Goal: Task Accomplishment & Management: Manage account settings

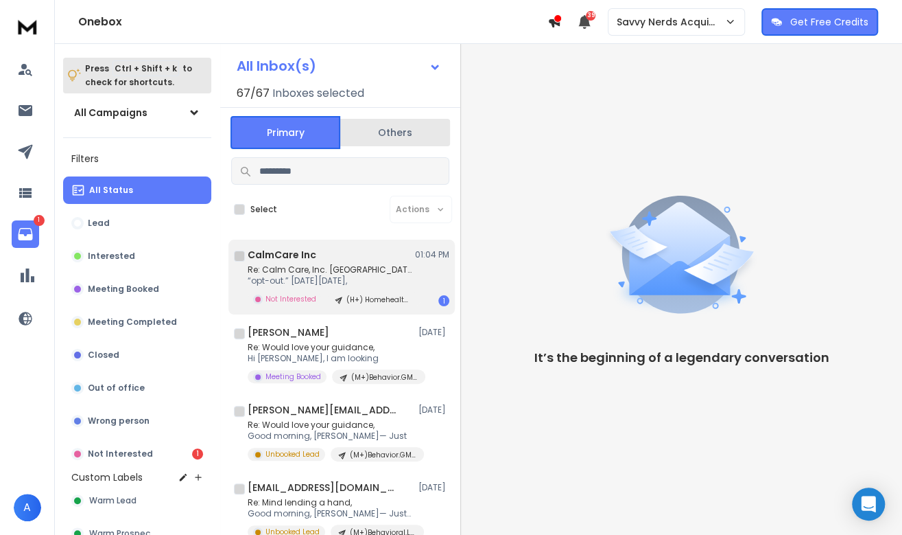
click at [364, 267] on p "Re: Calm Care, Inc. Hospice" at bounding box center [330, 269] width 165 height 11
click at [369, 254] on div "CalmCare Inc 01:04 PM" at bounding box center [349, 255] width 202 height 14
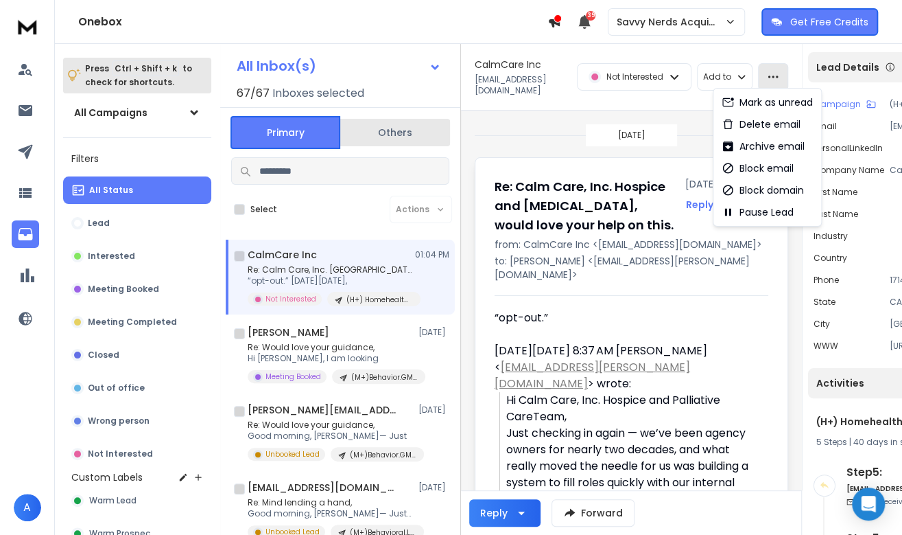
click at [780, 71] on icon "button" at bounding box center [773, 77] width 12 height 12
click at [784, 162] on div "Block email" at bounding box center [758, 168] width 72 height 14
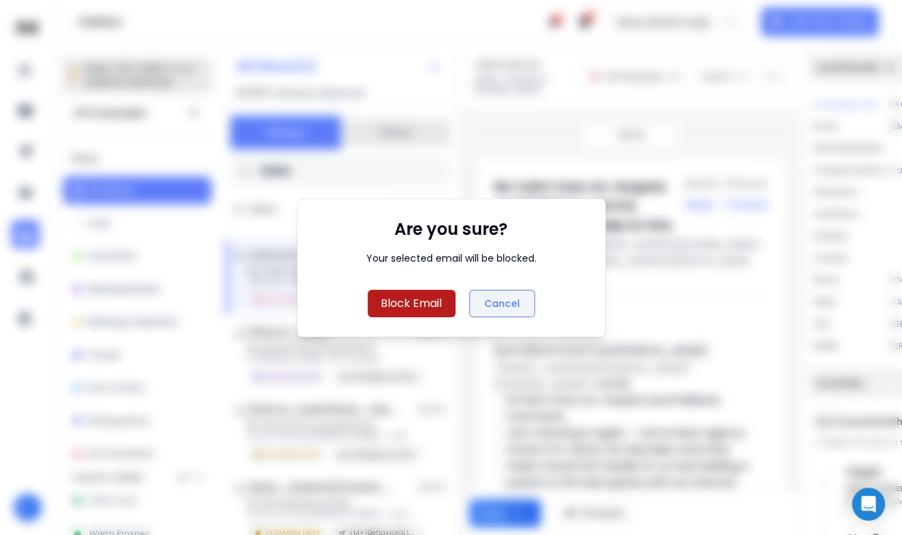
click at [395, 315] on button "Block Email" at bounding box center [412, 303] width 88 height 27
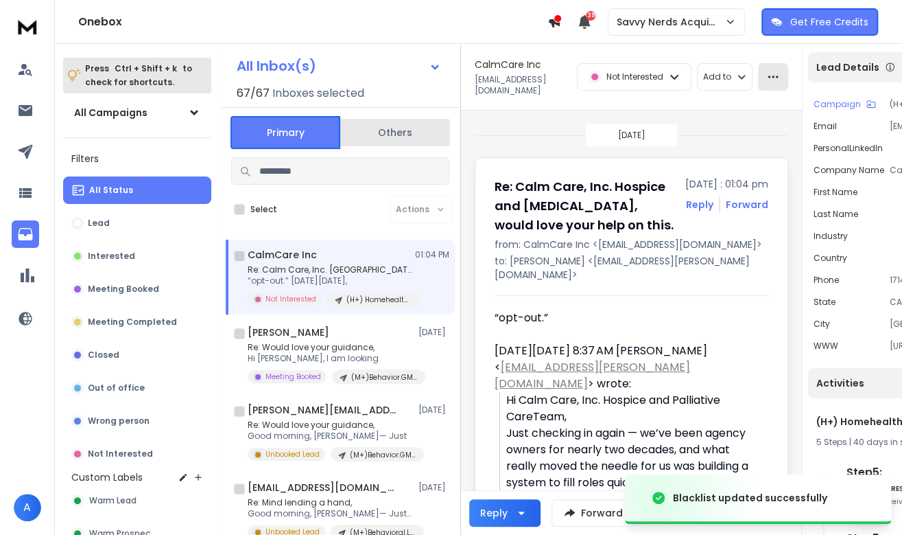
click at [789, 63] on button "button" at bounding box center [773, 76] width 30 height 27
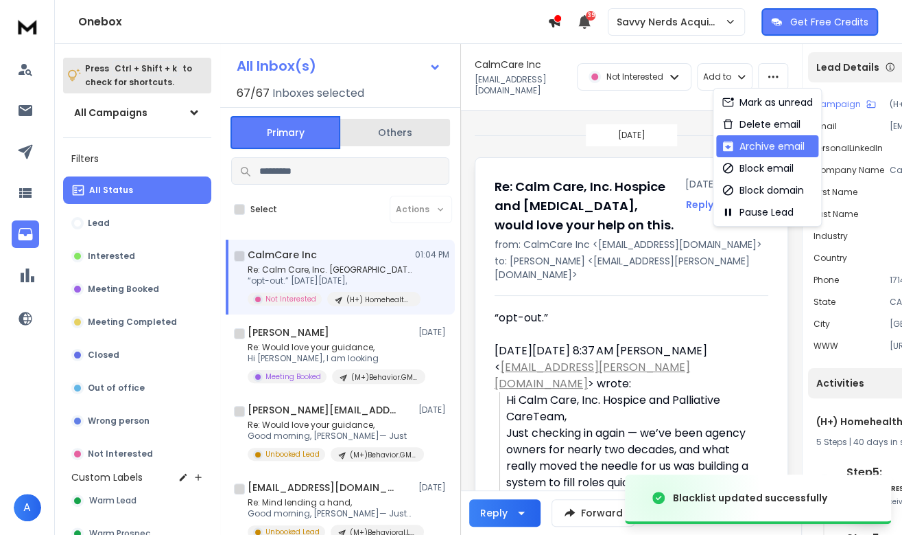
click at [763, 140] on div "Archive email" at bounding box center [763, 146] width 83 height 14
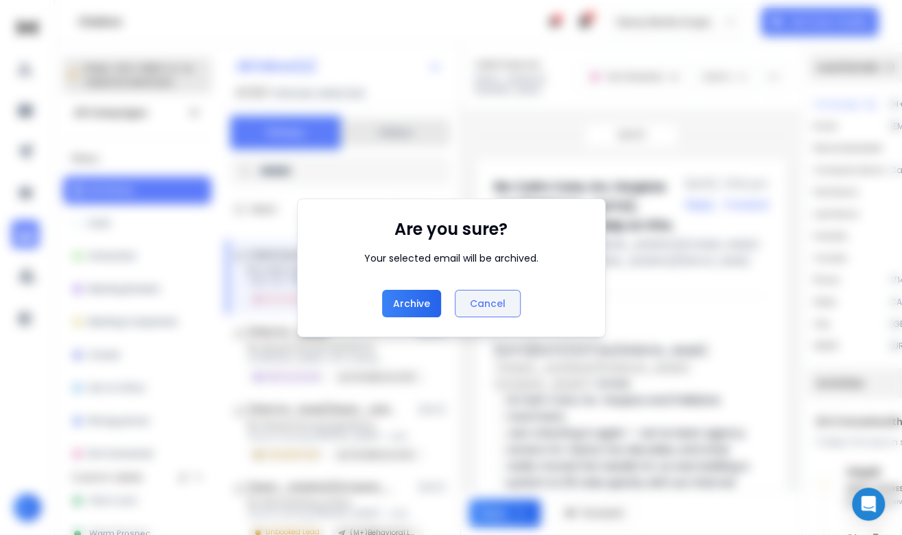
click at [412, 293] on button "archive" at bounding box center [411, 303] width 59 height 27
click at [412, 293] on div "archive Cancel" at bounding box center [451, 303] width 139 height 27
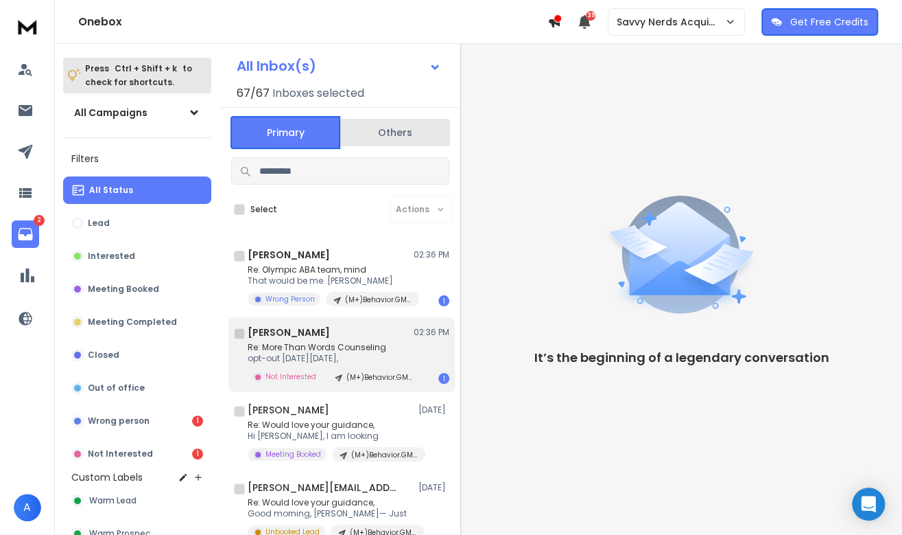
click at [361, 345] on p "Re: More Than Words Counseling" at bounding box center [330, 347] width 165 height 11
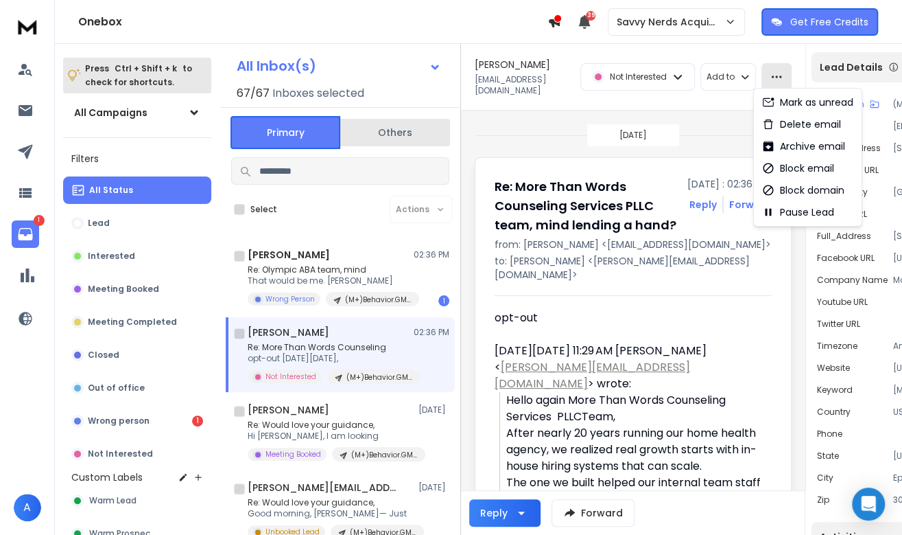
click at [783, 71] on icon "button" at bounding box center [777, 77] width 12 height 12
click at [784, 170] on div "Block email" at bounding box center [798, 168] width 72 height 14
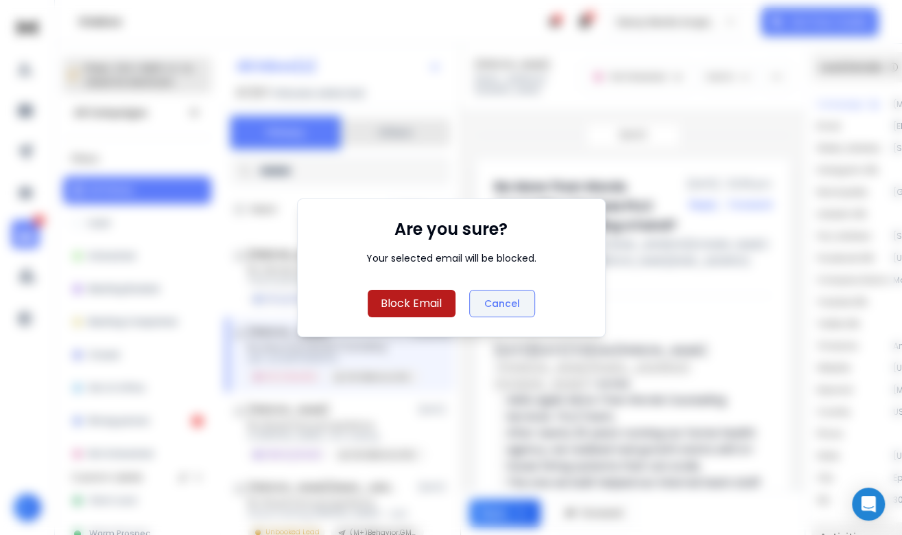
click at [445, 303] on button "Block Email" at bounding box center [412, 303] width 88 height 27
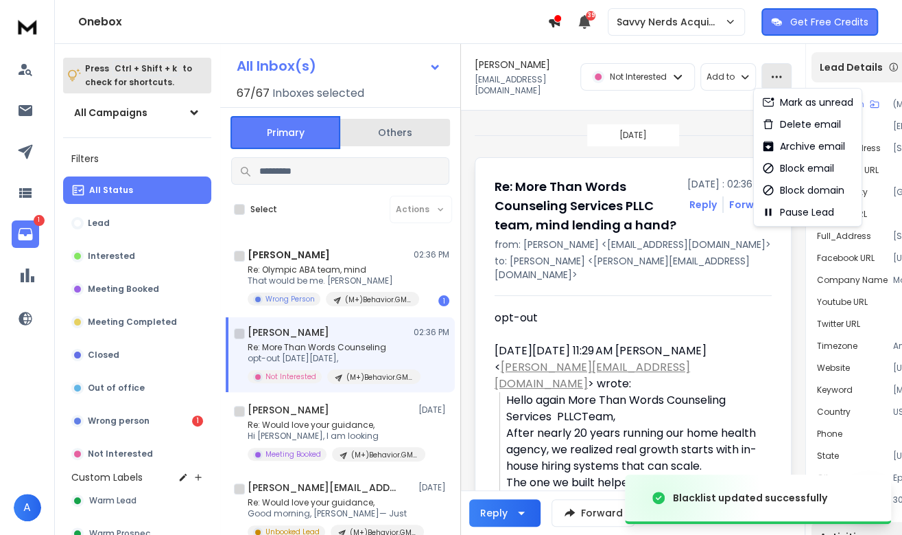
click at [783, 71] on icon "button" at bounding box center [777, 77] width 12 height 12
click at [807, 155] on div "Archive email" at bounding box center [808, 146] width 102 height 22
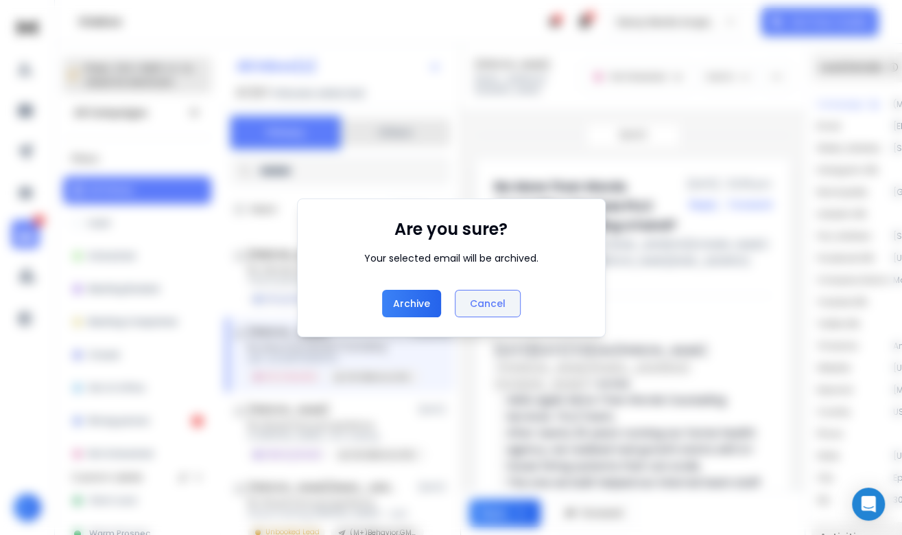
click at [429, 296] on p "archive" at bounding box center [411, 303] width 37 height 14
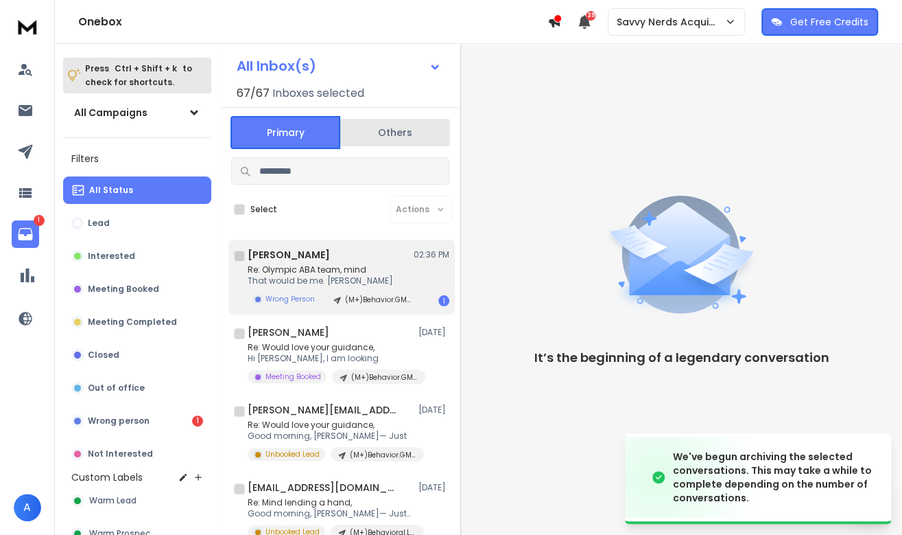
click at [280, 272] on p "Re: Olympic ABA team, mind" at bounding box center [330, 269] width 165 height 11
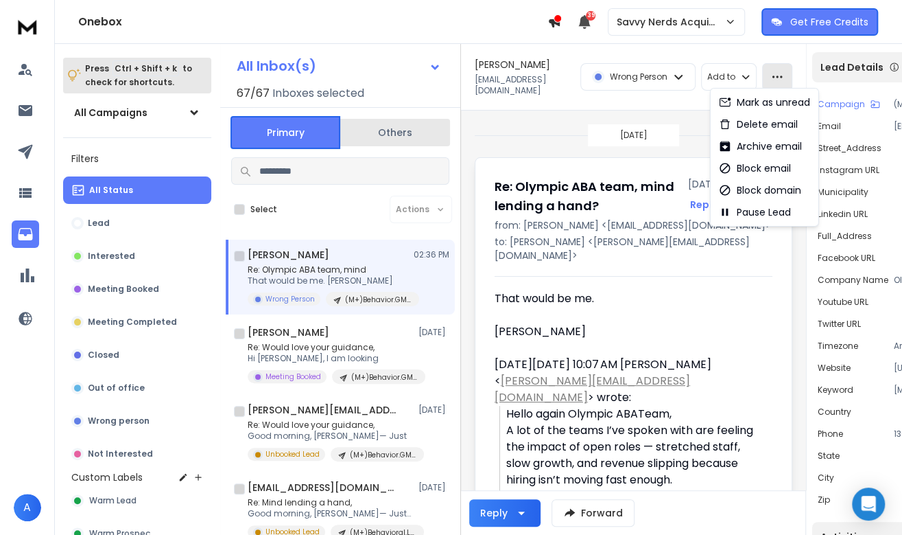
click at [793, 69] on button "button" at bounding box center [777, 76] width 30 height 27
click at [754, 145] on div "Archive email" at bounding box center [760, 146] width 83 height 14
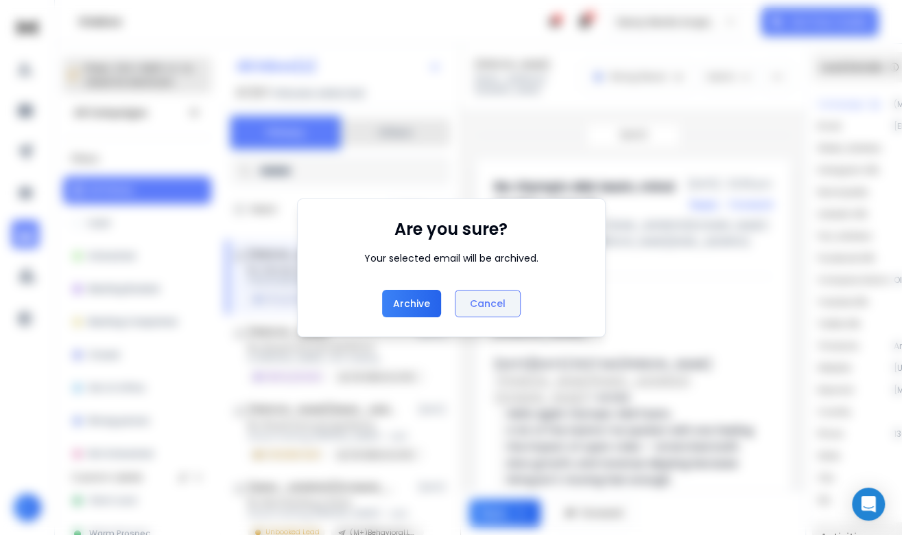
click at [736, 277] on div "Are you sure? Your selected email will be archived. archive Cancel" at bounding box center [451, 268] width 902 height 166
click at [495, 303] on button "Cancel" at bounding box center [488, 303] width 66 height 27
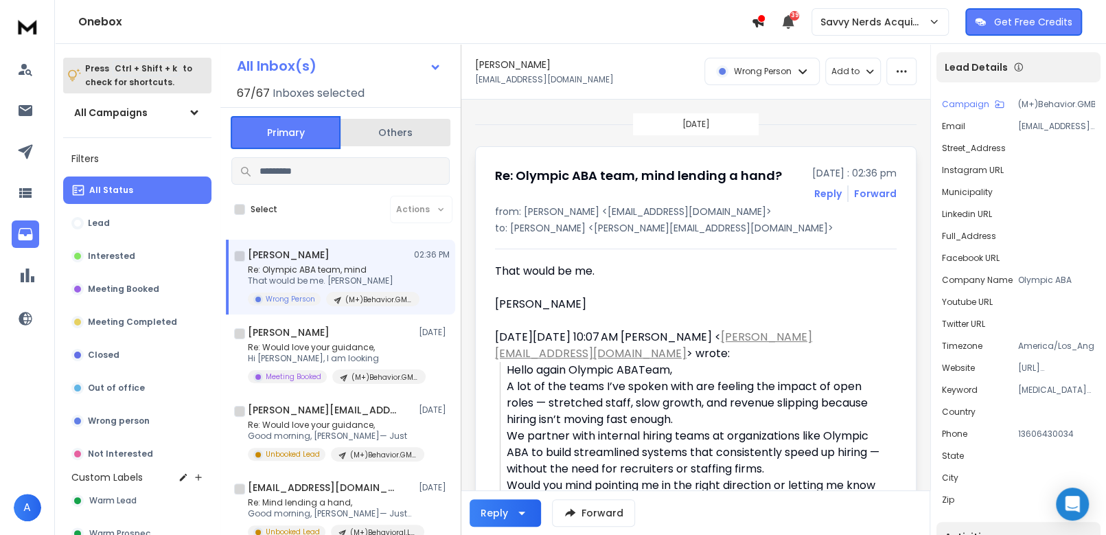
click at [902, 428] on p "13606430034" at bounding box center [1056, 433] width 77 height 11
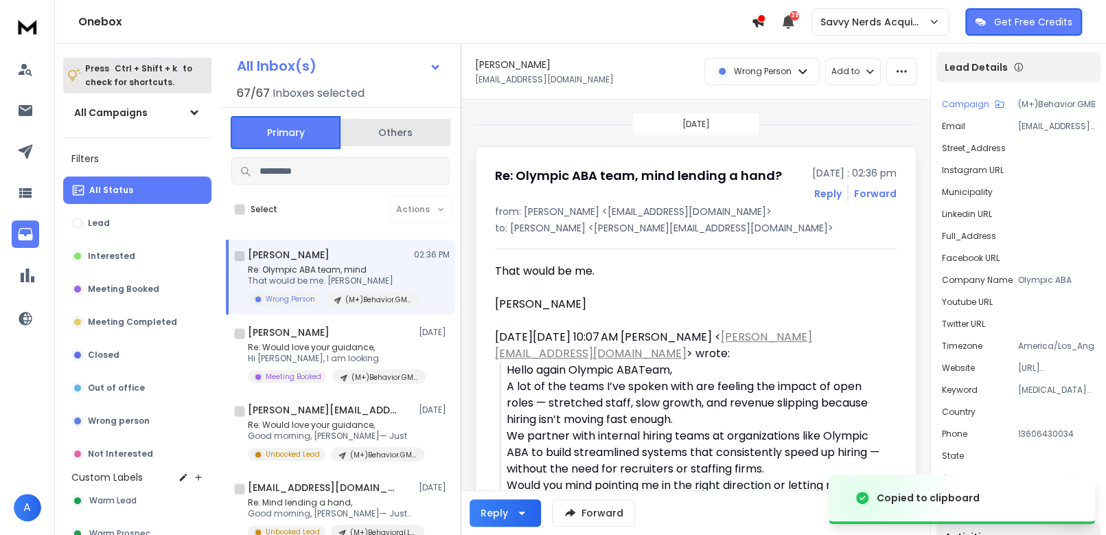
click at [600, 292] on div at bounding box center [690, 287] width 390 height 16
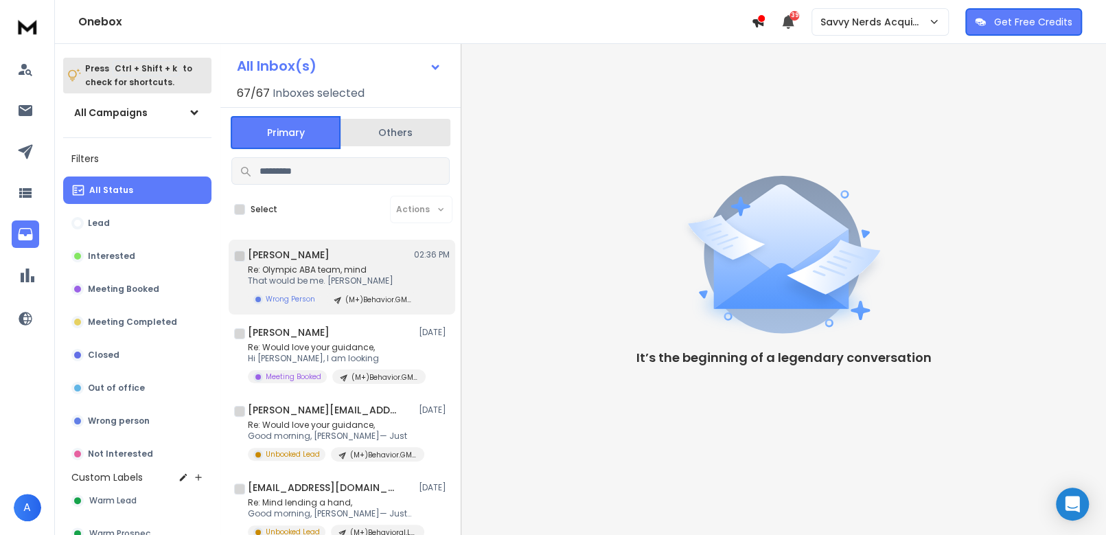
click at [359, 277] on p "That would be me. Joan" at bounding box center [330, 280] width 165 height 11
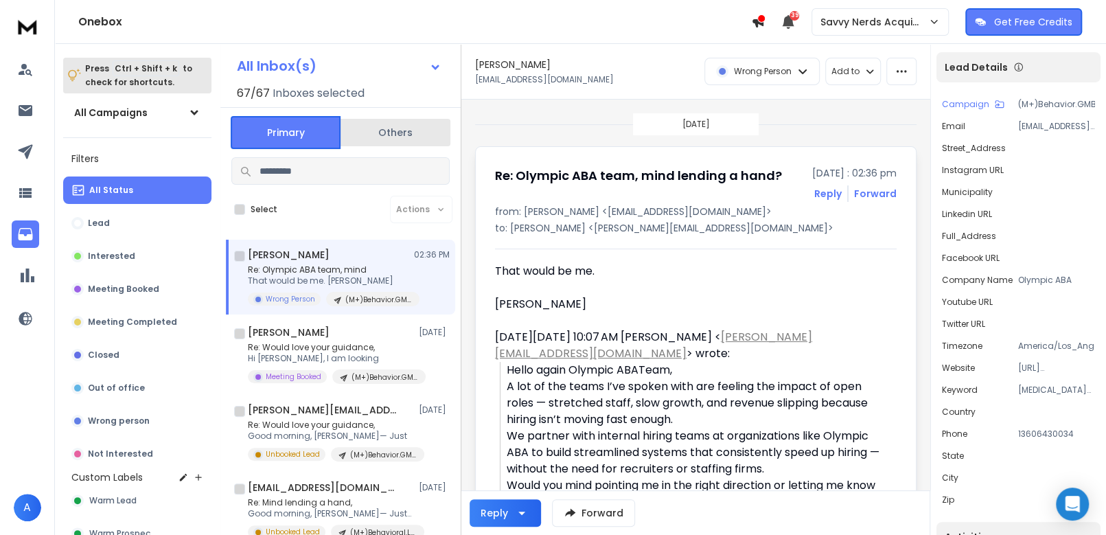
click at [1038, 279] on p "Olympic ABA" at bounding box center [1056, 280] width 77 height 11
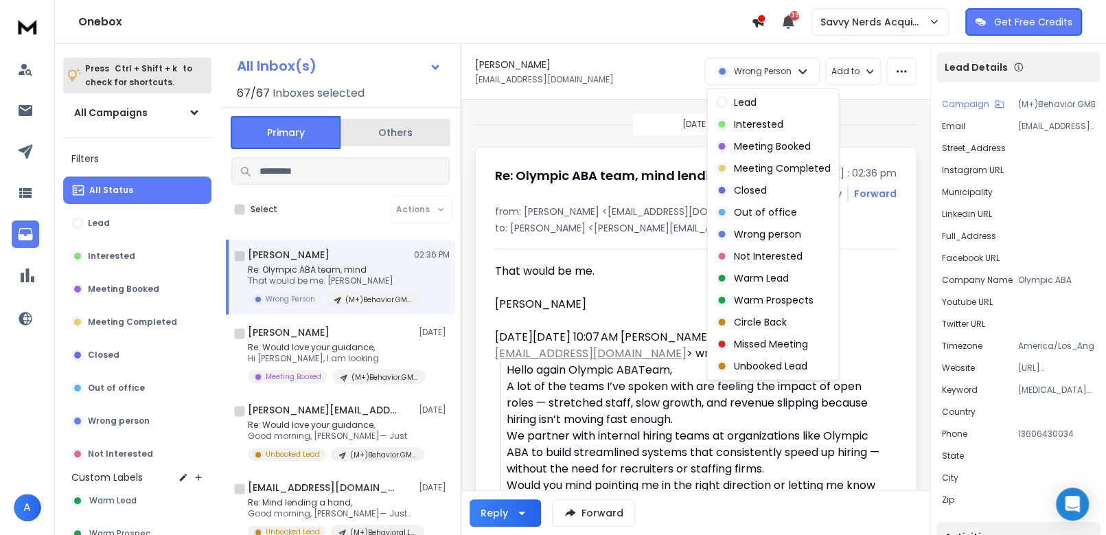
click at [804, 78] on div "Wrong Person" at bounding box center [762, 71] width 114 height 26
click at [771, 250] on p "Not Interested" at bounding box center [767, 256] width 69 height 14
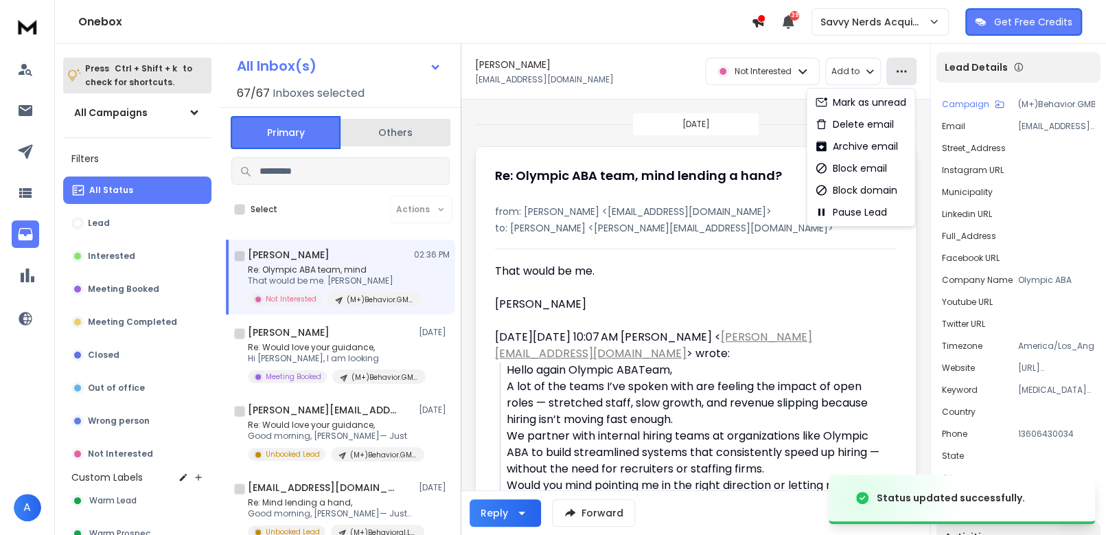
click at [903, 73] on icon "button" at bounding box center [901, 71] width 12 height 12
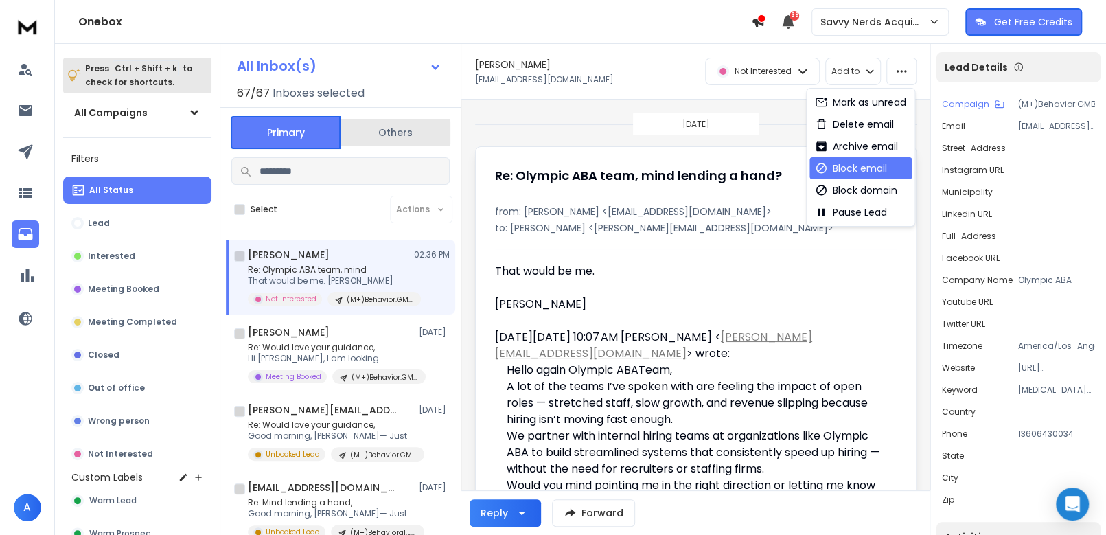
click at [837, 163] on div "Block email" at bounding box center [851, 168] width 72 height 14
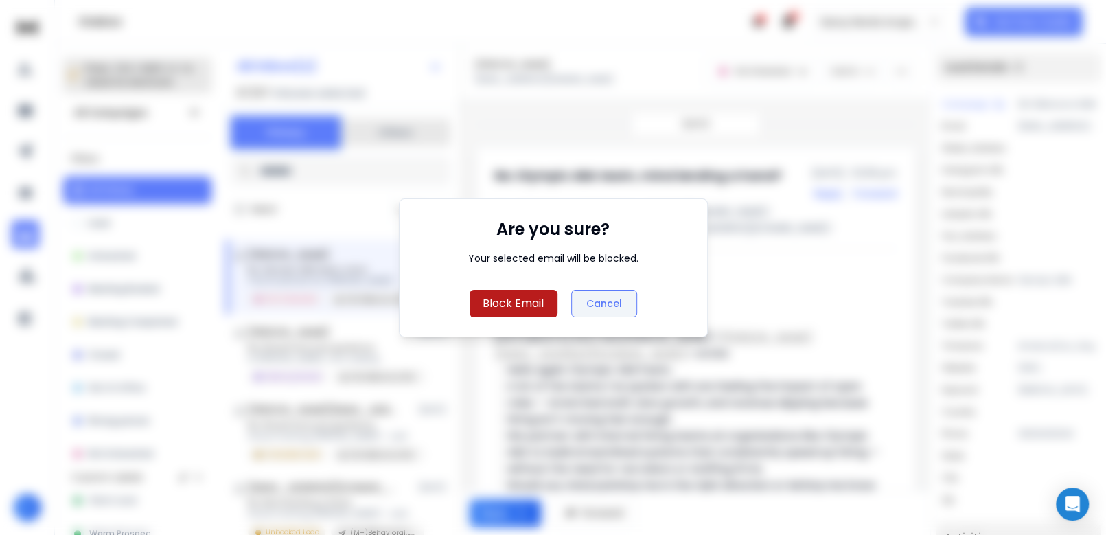
click at [511, 290] on button "Block Email" at bounding box center [513, 303] width 88 height 27
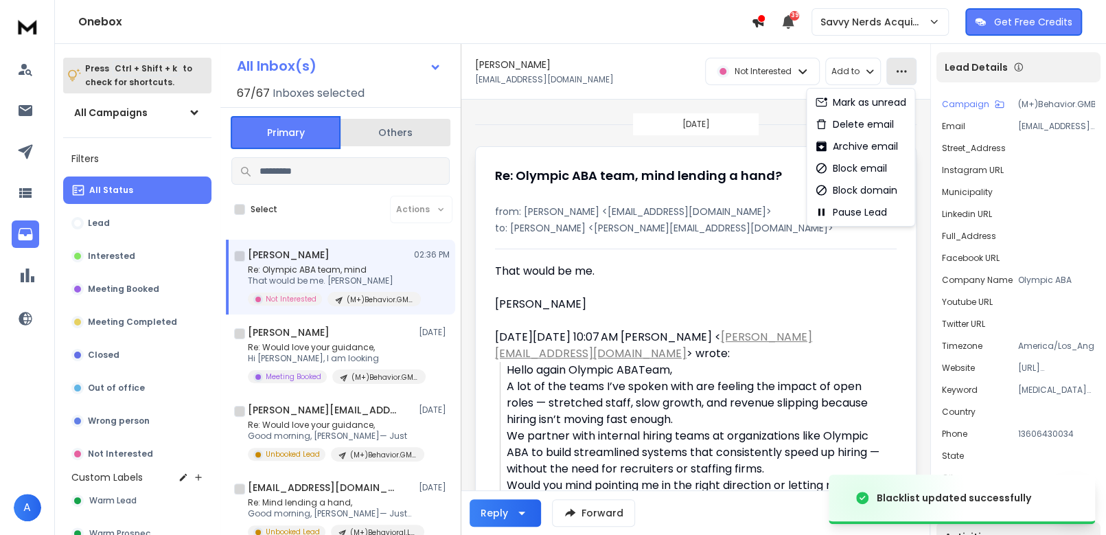
click at [902, 75] on icon "button" at bounding box center [901, 71] width 12 height 12
click at [841, 137] on div "Archive email" at bounding box center [860, 146] width 102 height 22
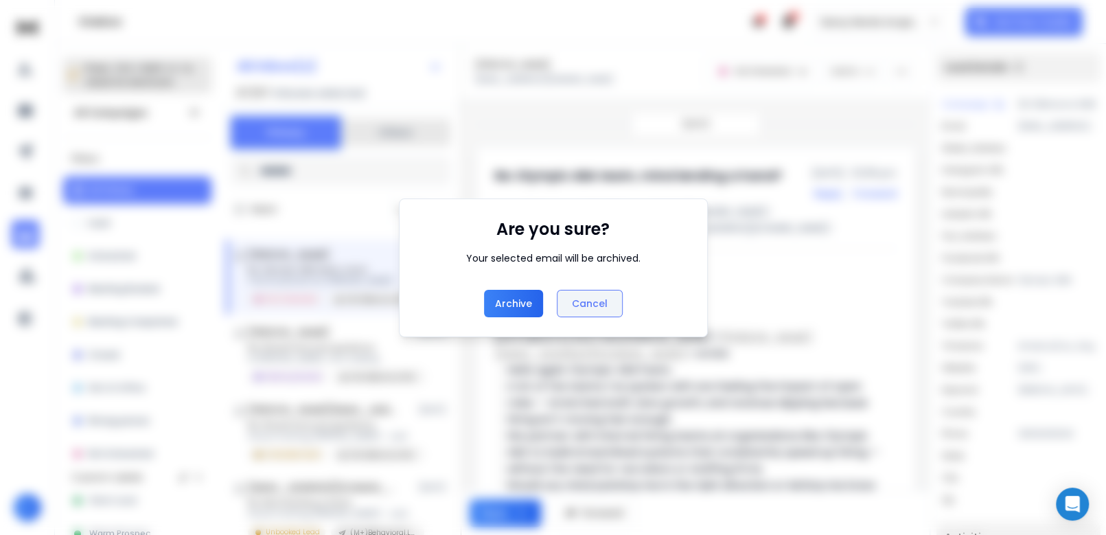
click at [495, 309] on p "archive" at bounding box center [513, 303] width 37 height 14
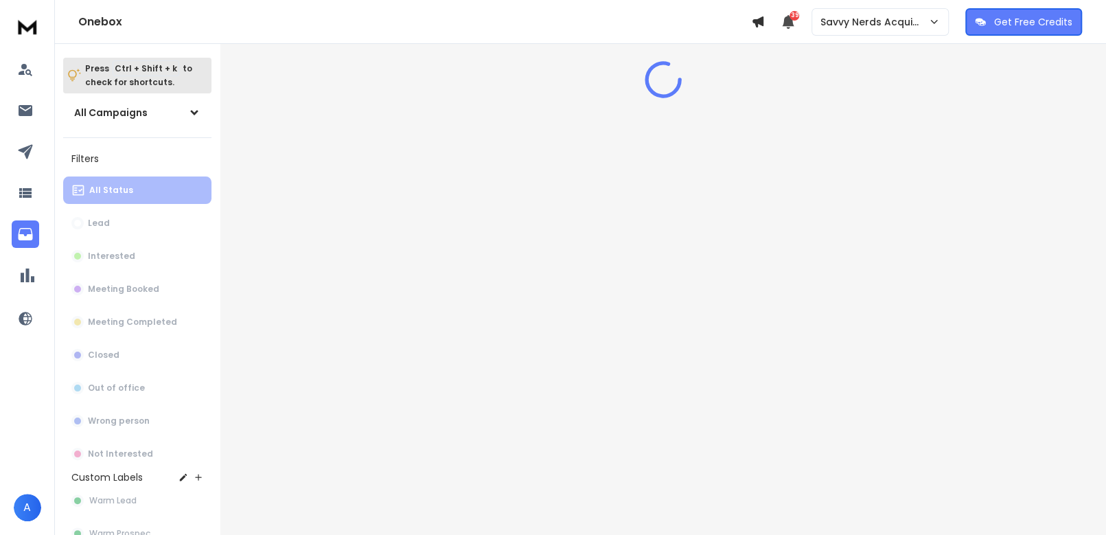
click at [1014, 457] on div "Press Ctrl + Shift + k to check for shortcuts. All Campaigns All Campaigns Filt…" at bounding box center [580, 311] width 1051 height 535
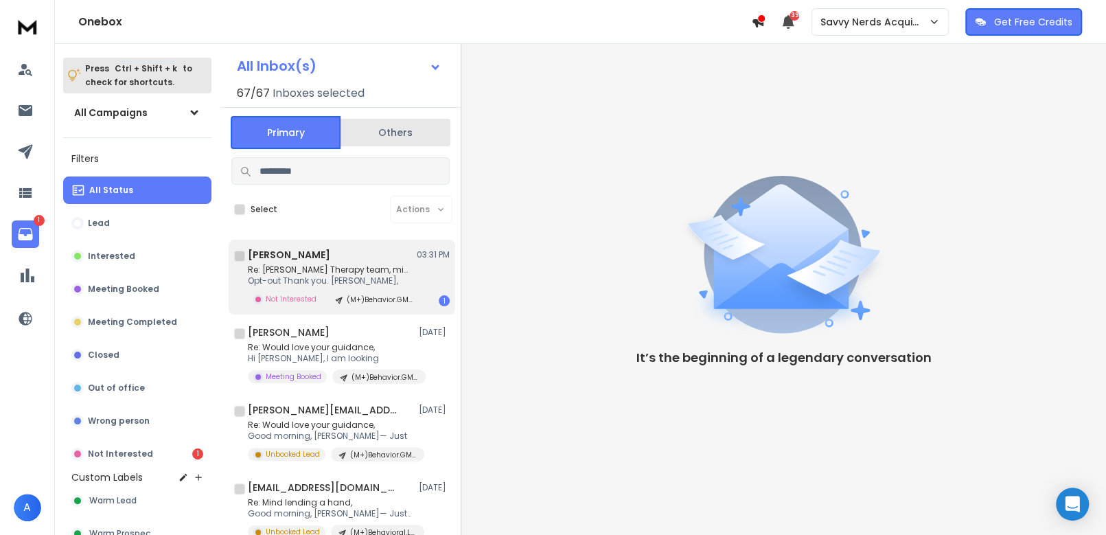
click at [319, 270] on p "Re: Rosson Therapy team, mind" at bounding box center [330, 269] width 165 height 11
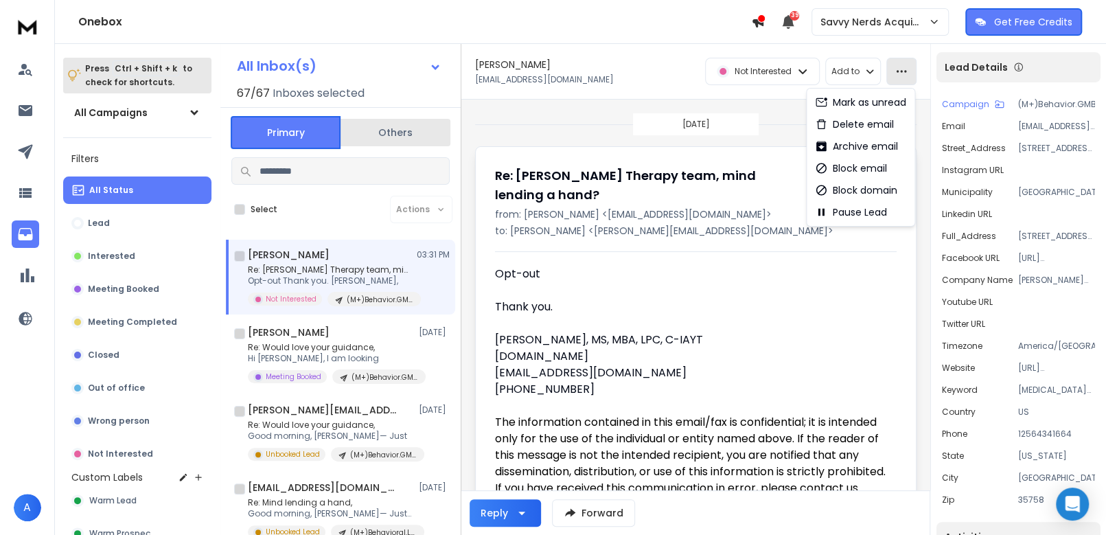
click at [897, 75] on icon "button" at bounding box center [901, 71] width 12 height 12
click at [835, 173] on div "Block email" at bounding box center [851, 168] width 72 height 14
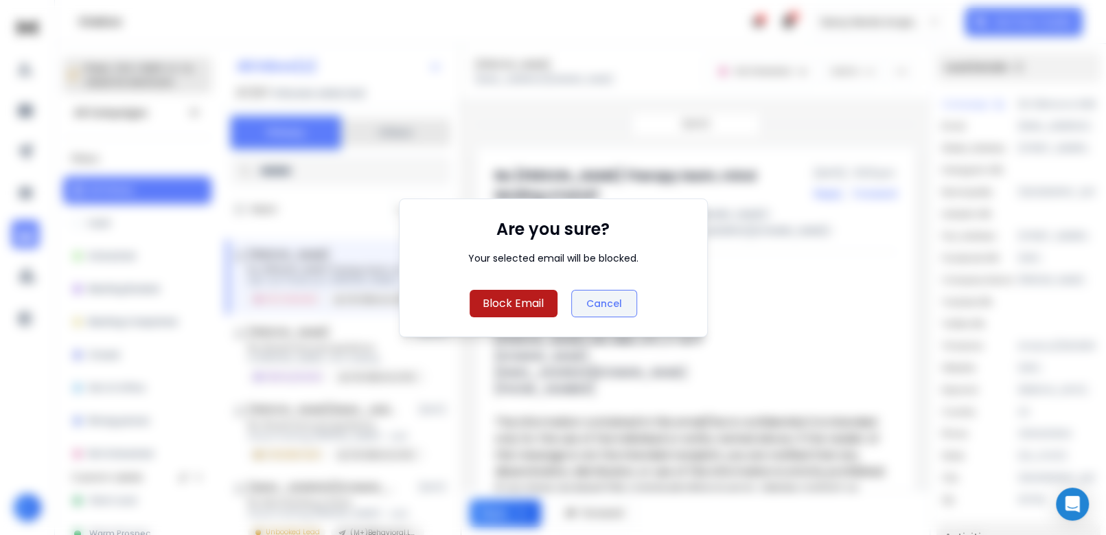
click at [535, 313] on button "Block Email" at bounding box center [513, 303] width 88 height 27
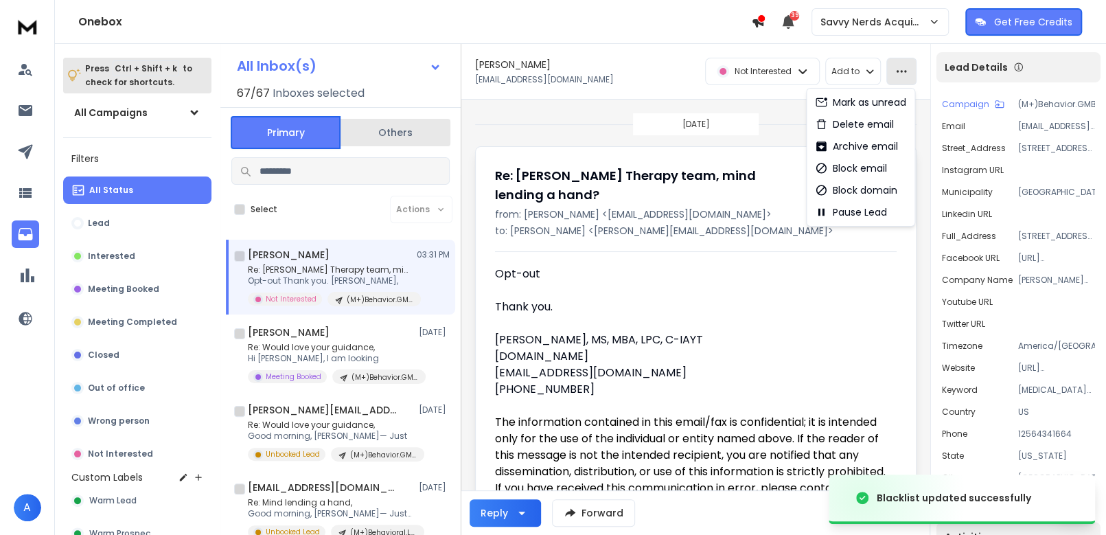
click at [906, 65] on icon "button" at bounding box center [901, 71] width 12 height 12
click at [873, 156] on div "Archive email" at bounding box center [860, 146] width 102 height 22
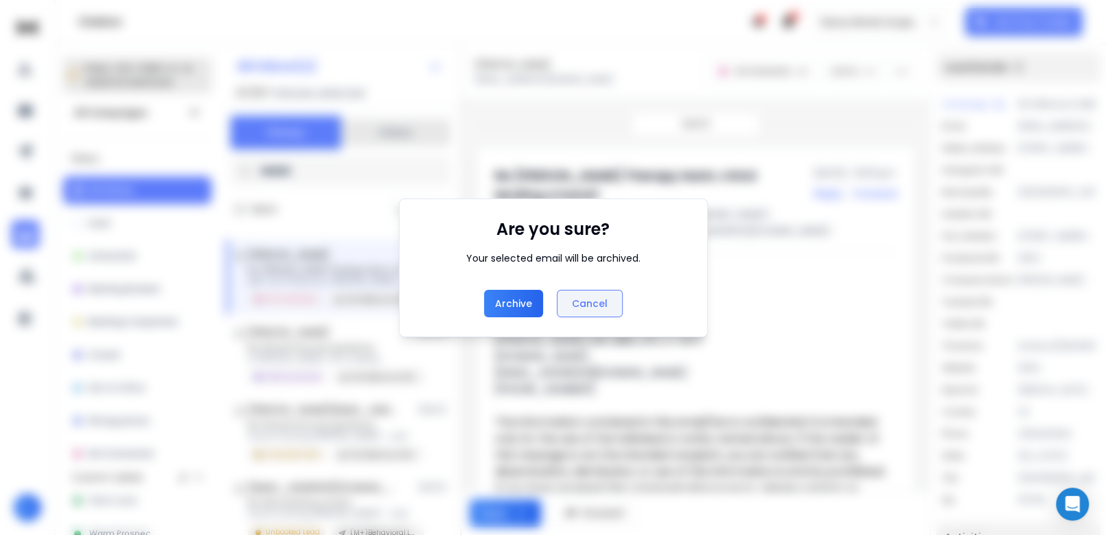
click at [520, 307] on p "archive" at bounding box center [513, 303] width 37 height 14
